Goal: Navigation & Orientation: Find specific page/section

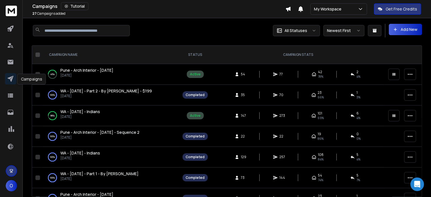
click at [183, 29] on div at bounding box center [129, 31] width 195 height 14
click at [10, 113] on icon at bounding box center [10, 112] width 6 height 5
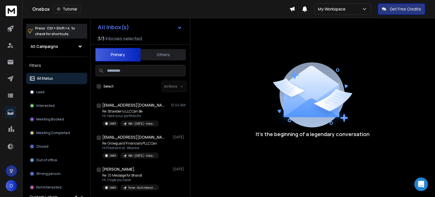
click at [166, 55] on button "Others" at bounding box center [162, 54] width 45 height 12
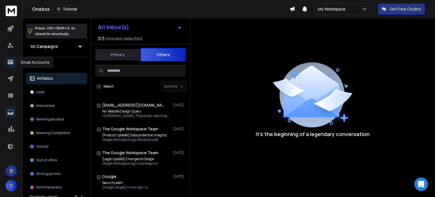
click at [8, 63] on icon at bounding box center [11, 62] width 6 height 5
